Goal: Task Accomplishment & Management: Use online tool/utility

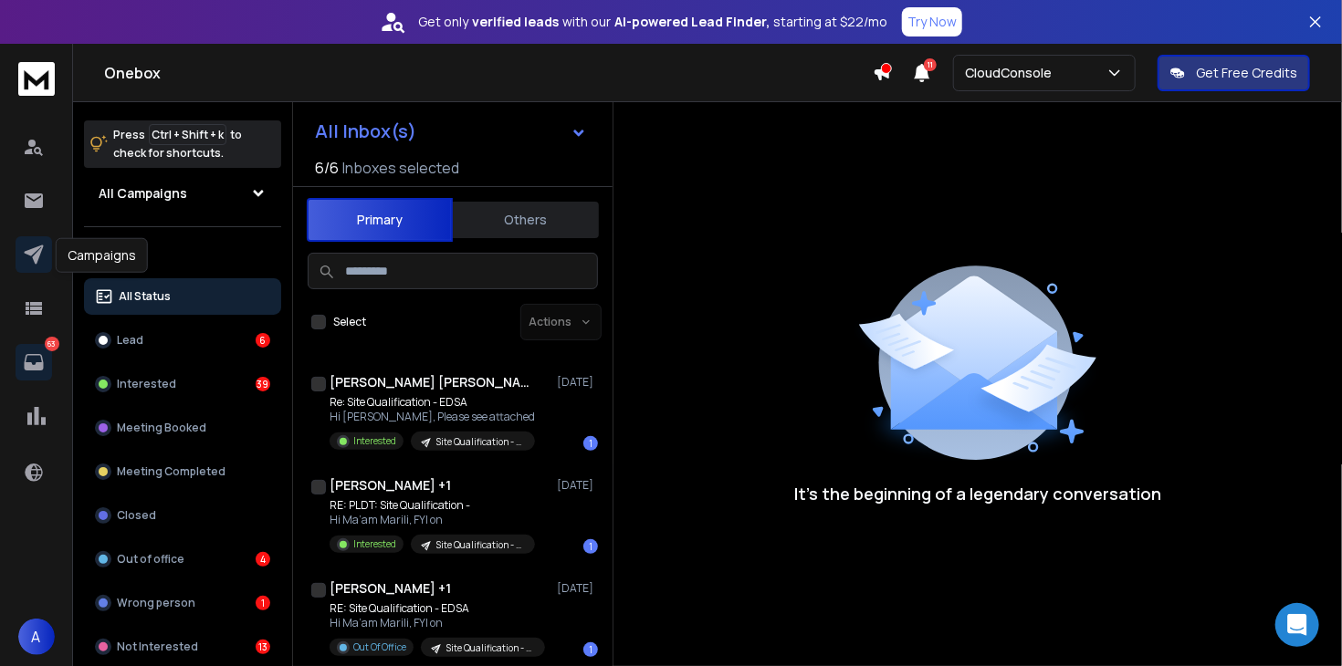
click at [34, 250] on icon at bounding box center [33, 254] width 19 height 19
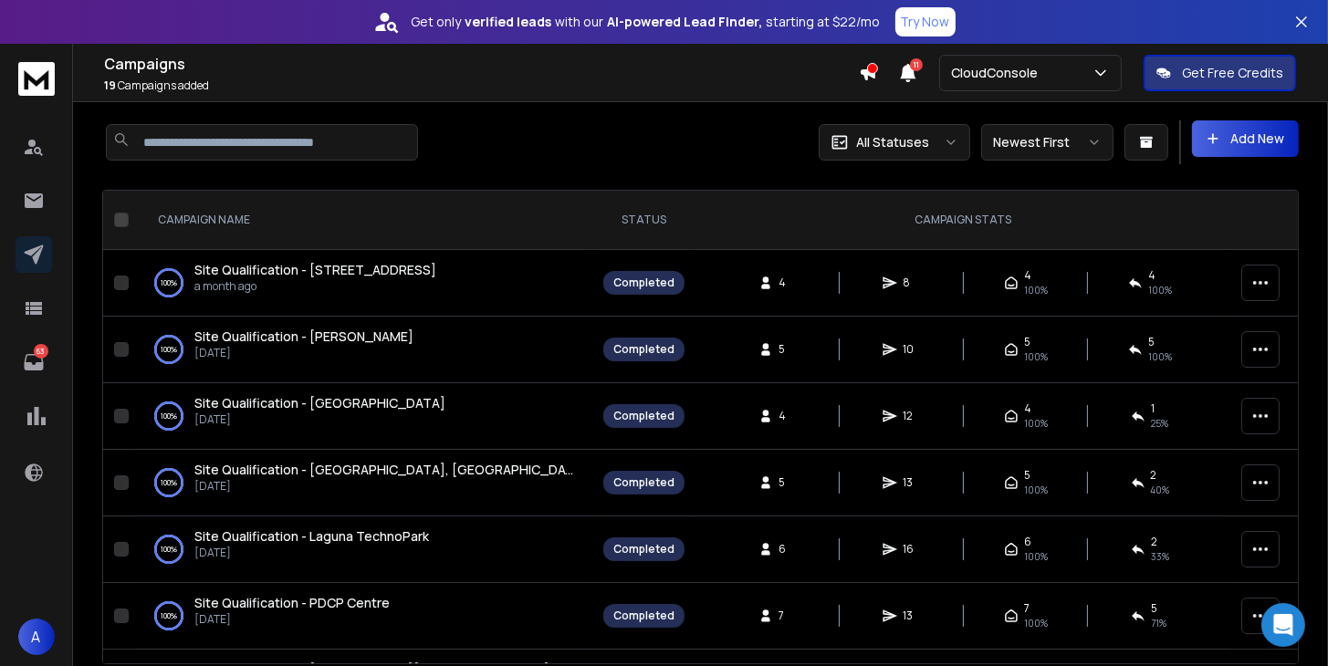
click at [1223, 147] on button "Add New" at bounding box center [1245, 138] width 107 height 37
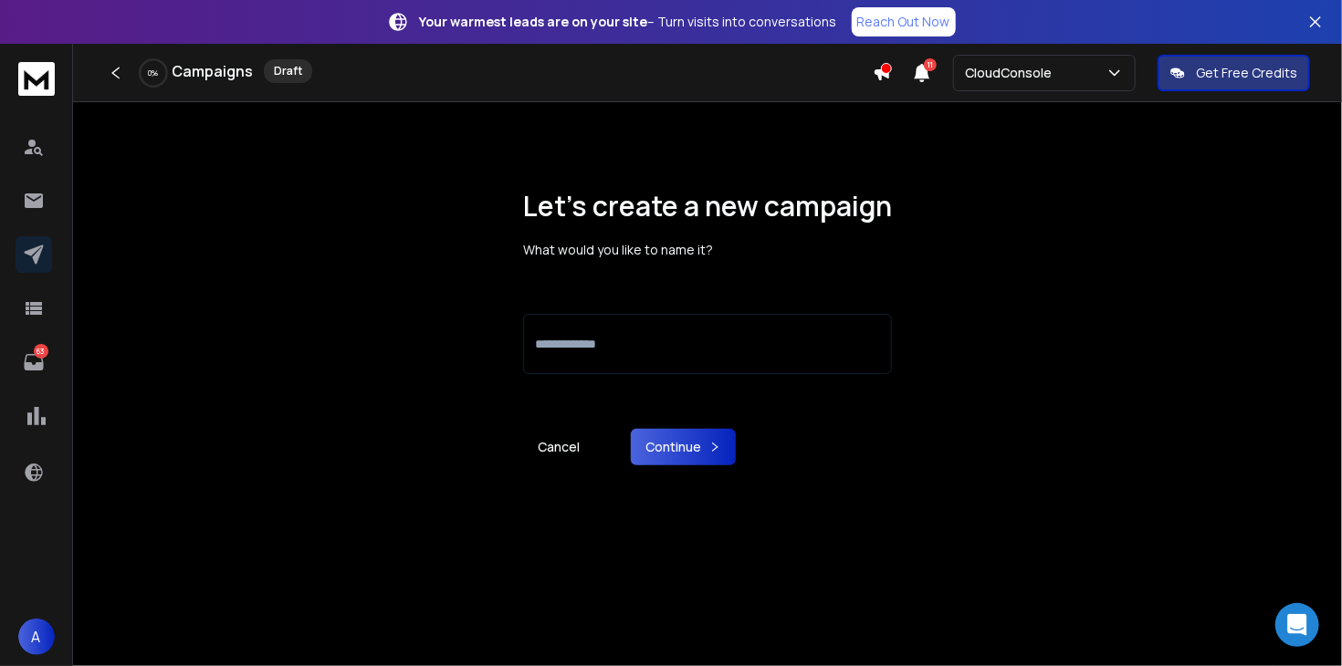
click at [544, 440] on link "Cancel" at bounding box center [558, 447] width 71 height 37
